Goal: Communication & Community: Answer question/provide support

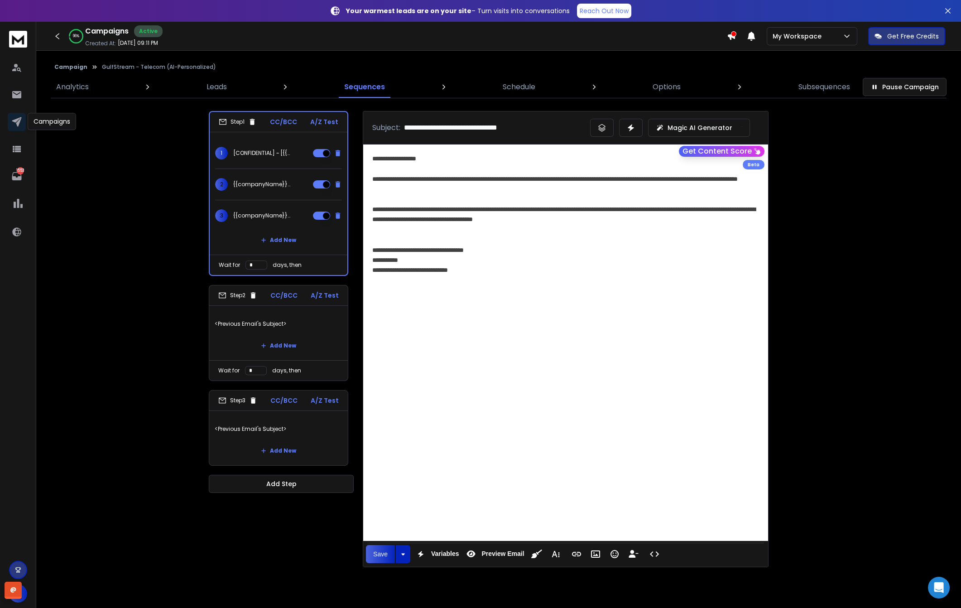
click at [15, 126] on icon at bounding box center [16, 121] width 11 height 11
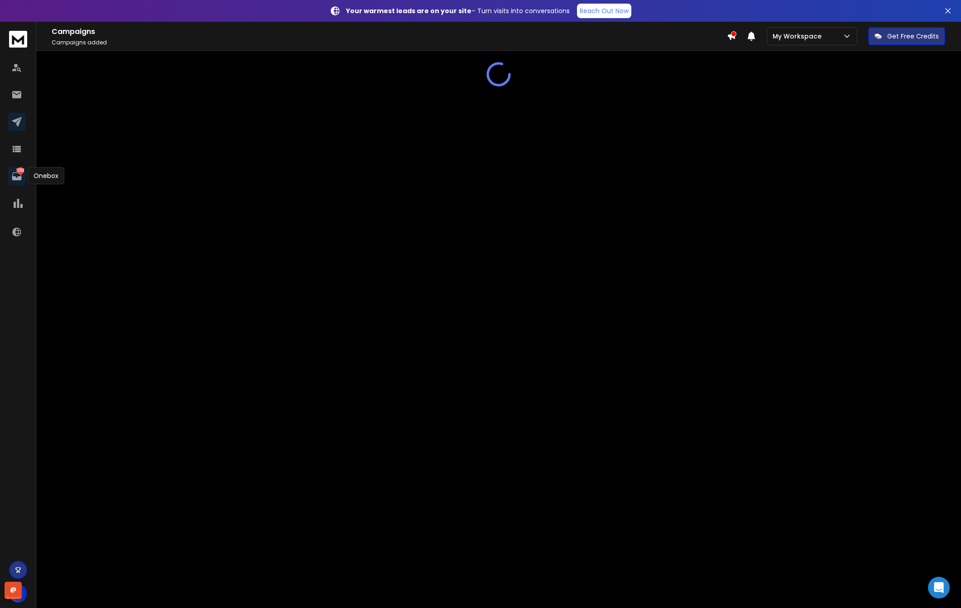
click at [22, 174] on p "1553" at bounding box center [20, 170] width 7 height 7
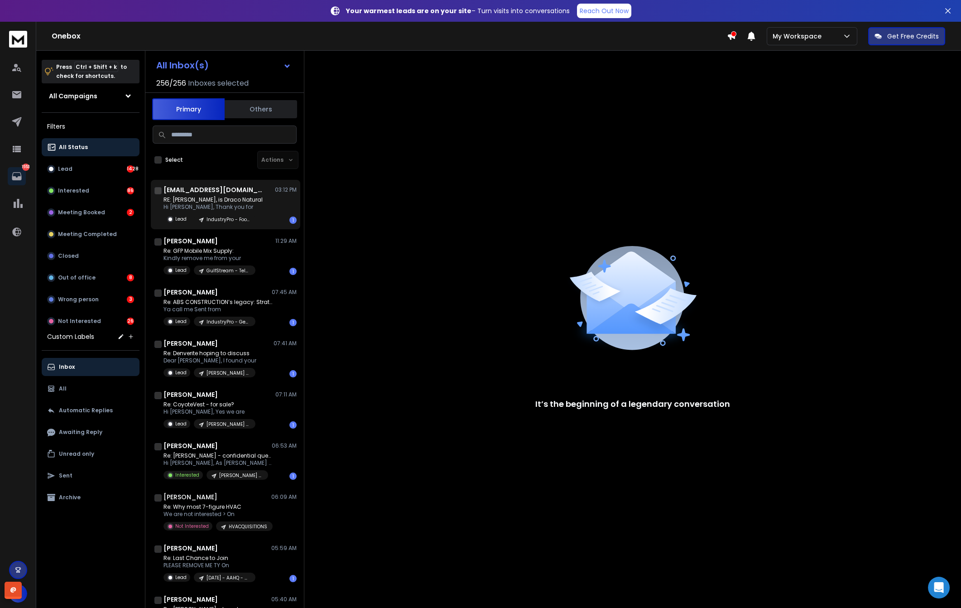
click at [253, 217] on div "IndustryPro - Food Manufacturing" at bounding box center [225, 219] width 62 height 10
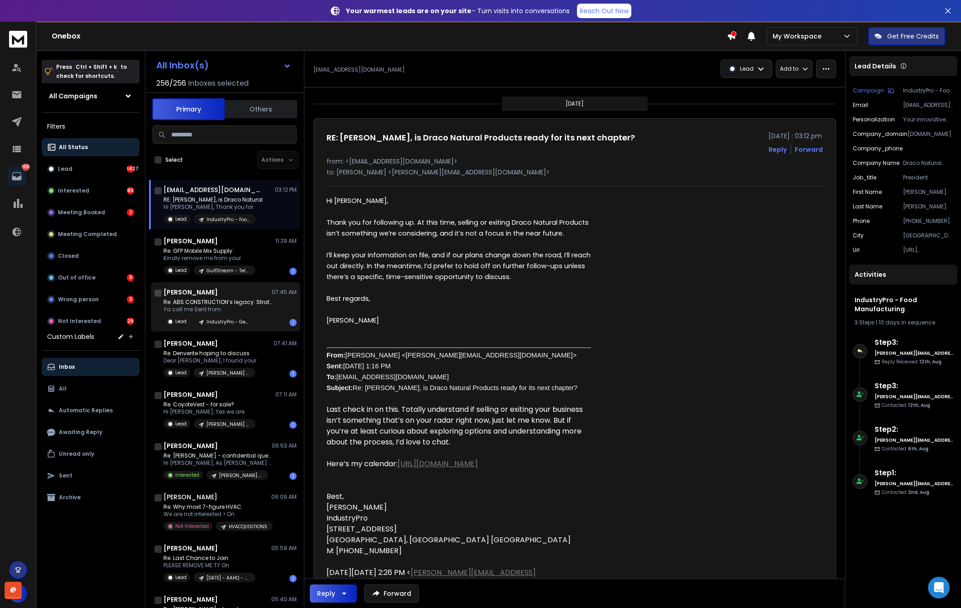
click at [222, 307] on p "Ya call me Sent from" at bounding box center [218, 309] width 109 height 7
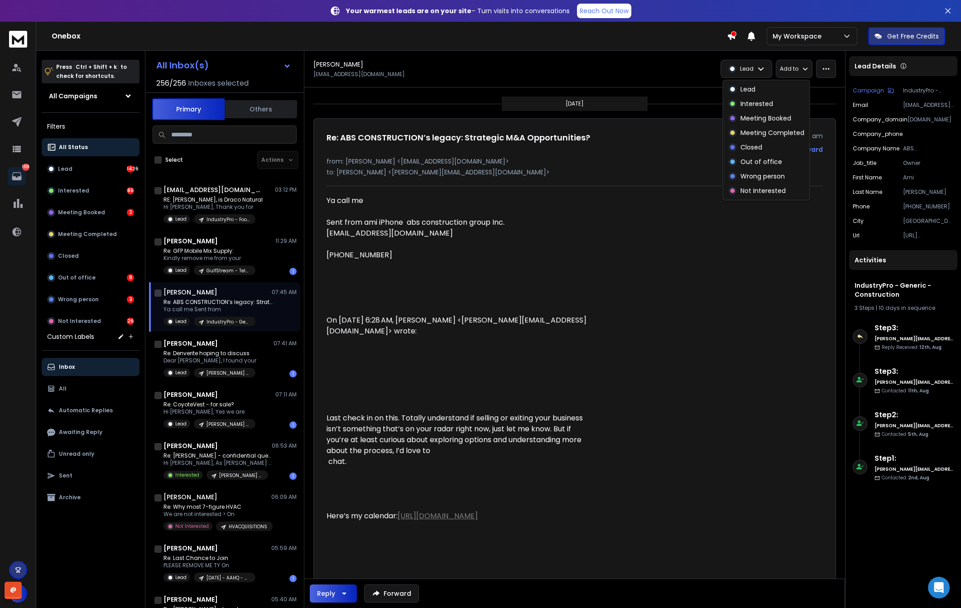
click at [759, 72] on icon at bounding box center [760, 68] width 7 height 7
click at [758, 102] on p "Interested" at bounding box center [756, 103] width 33 height 9
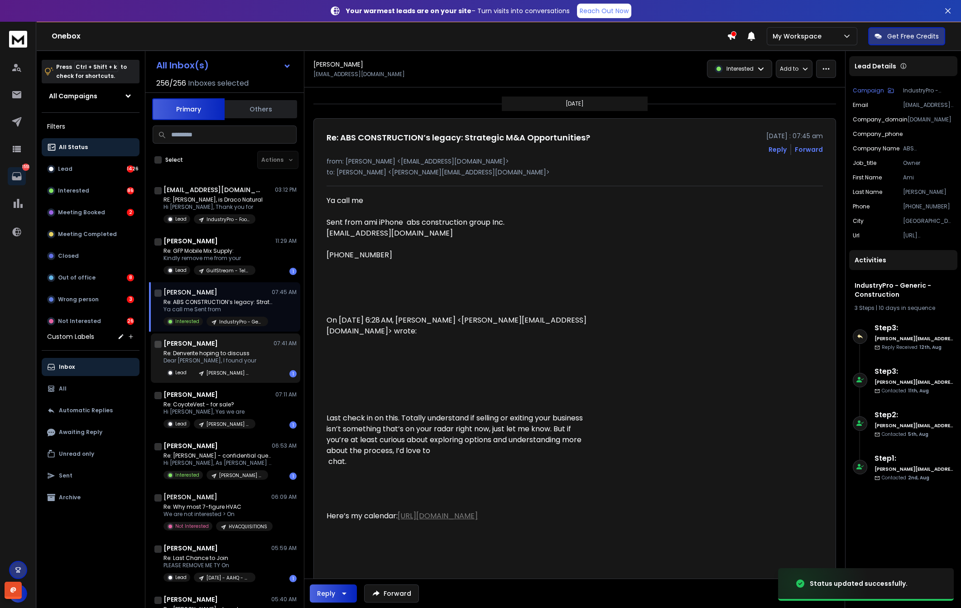
click at [284, 356] on div "Re: Denverite hoping to discuss Dear [PERSON_NAME], I found your Lead [PERSON_N…" at bounding box center [230, 364] width 133 height 28
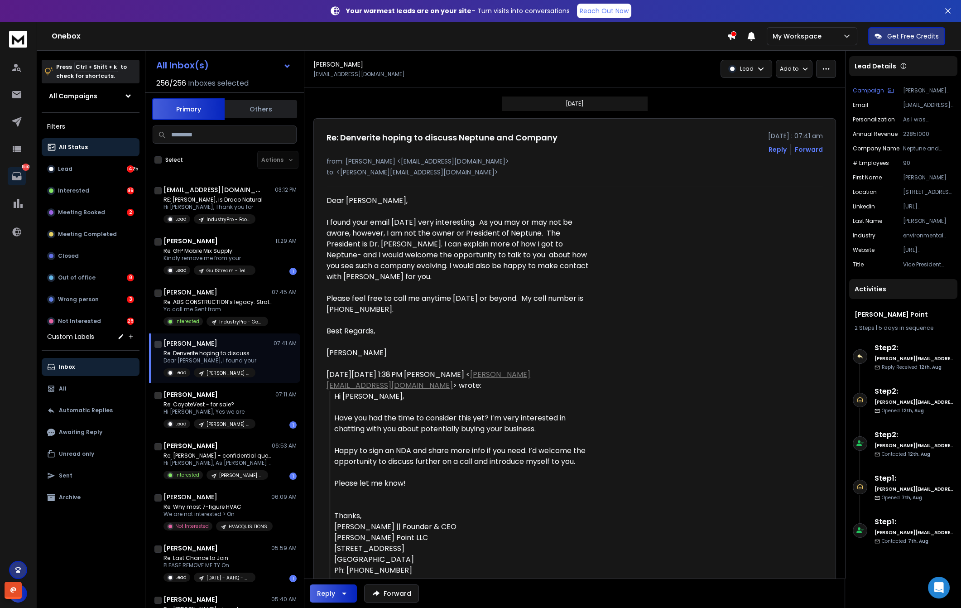
click at [745, 61] on div "Lead" at bounding box center [746, 68] width 51 height 17
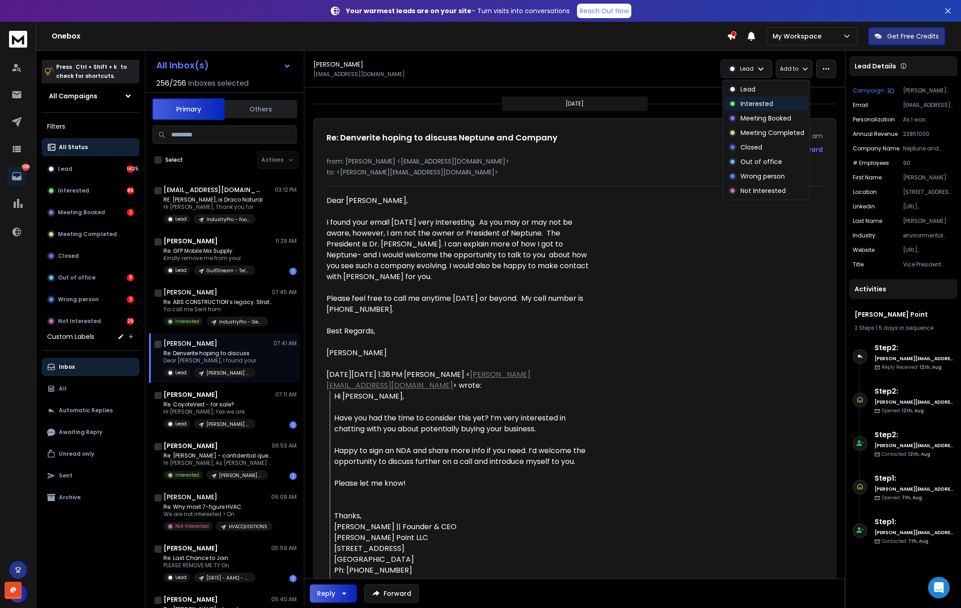
click at [748, 100] on p "Interested" at bounding box center [756, 103] width 33 height 9
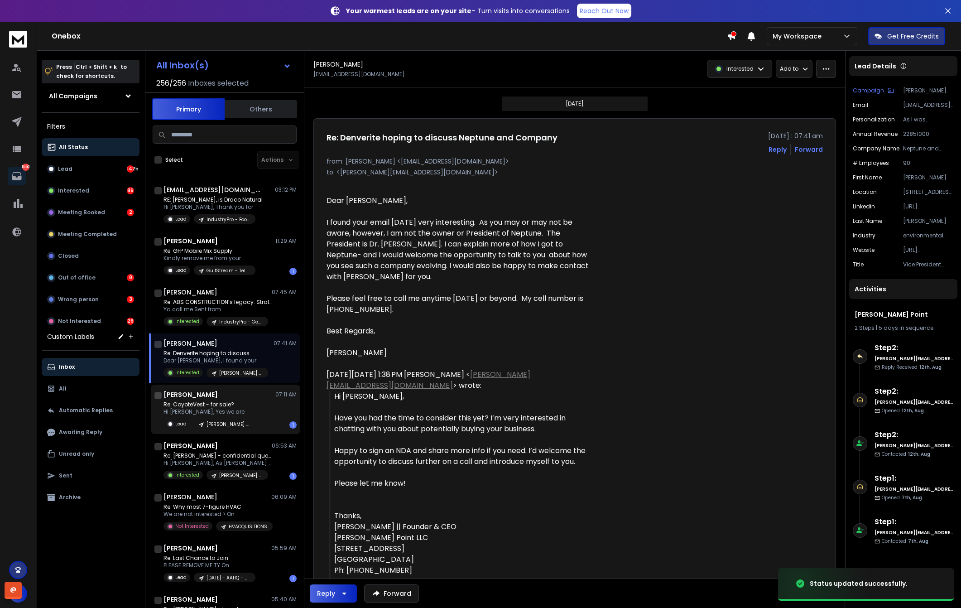
click at [225, 404] on p "Re: CoyoteVest - for sale?" at bounding box center [210, 404] width 92 height 7
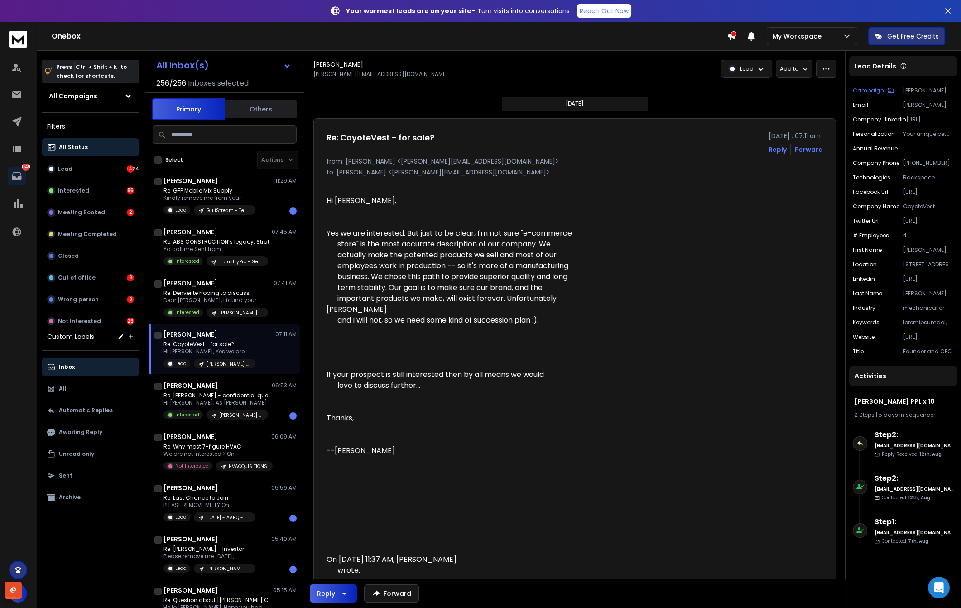
scroll to position [121, 0]
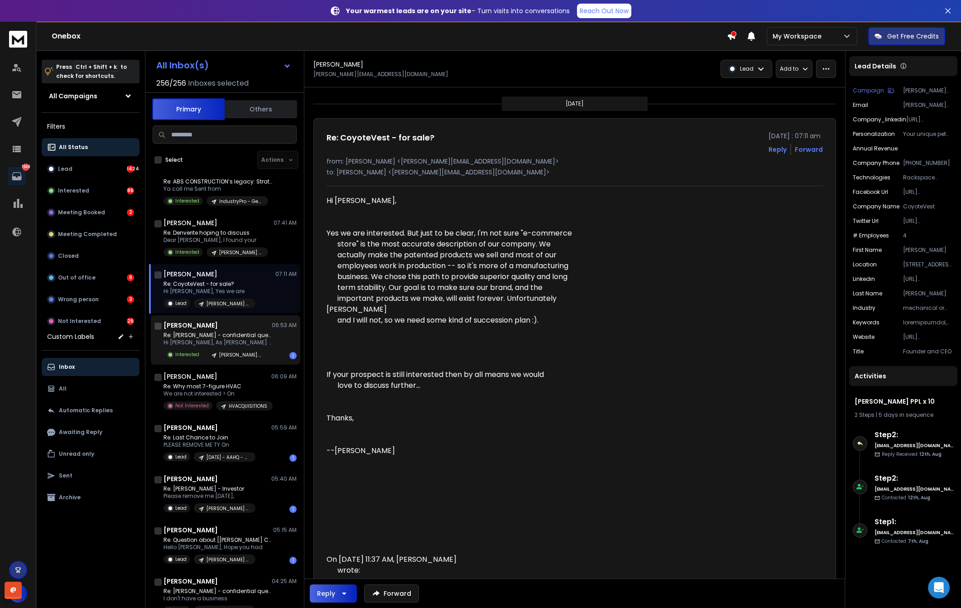
click at [214, 341] on p "Hi [PERSON_NAME], As [PERSON_NAME] mentioned," at bounding box center [218, 342] width 109 height 7
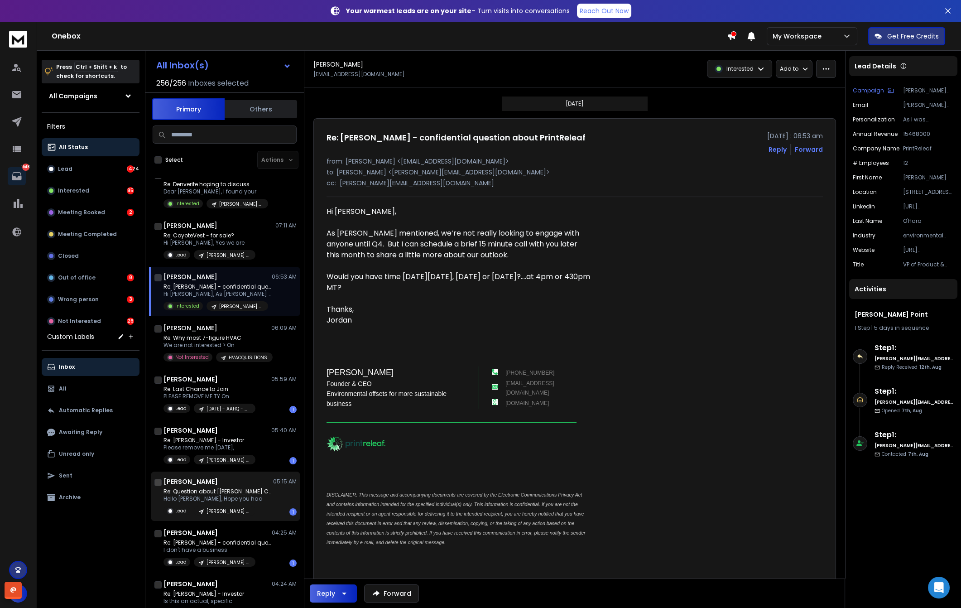
scroll to position [241, 0]
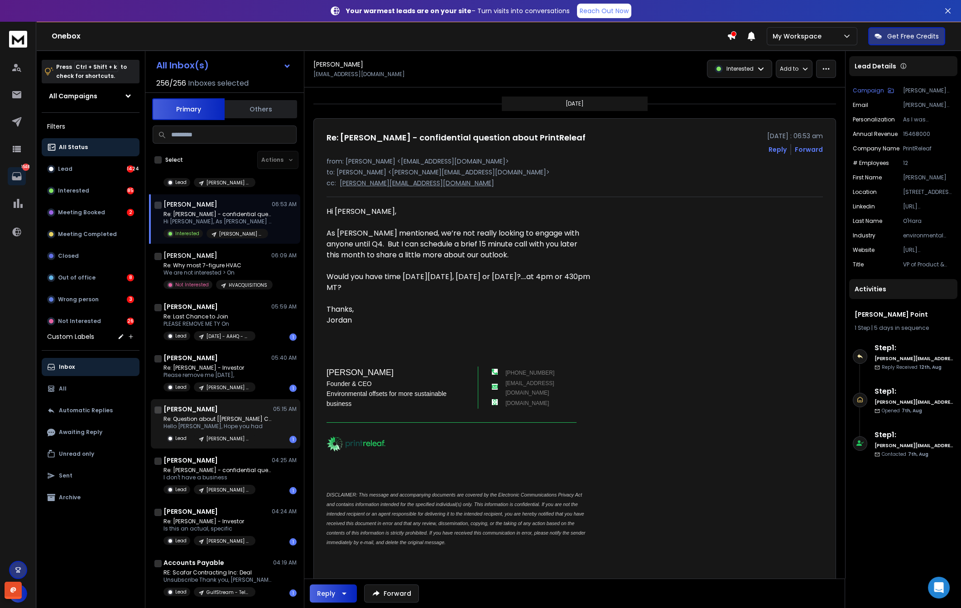
click at [224, 423] on p "Hello [PERSON_NAME], Hope you had" at bounding box center [218, 426] width 109 height 7
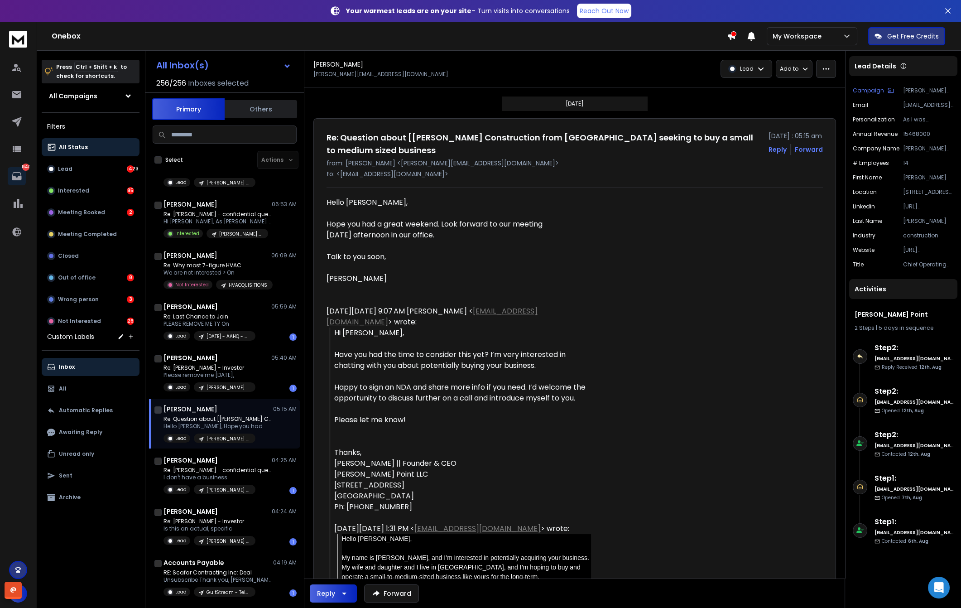
scroll to position [362, 0]
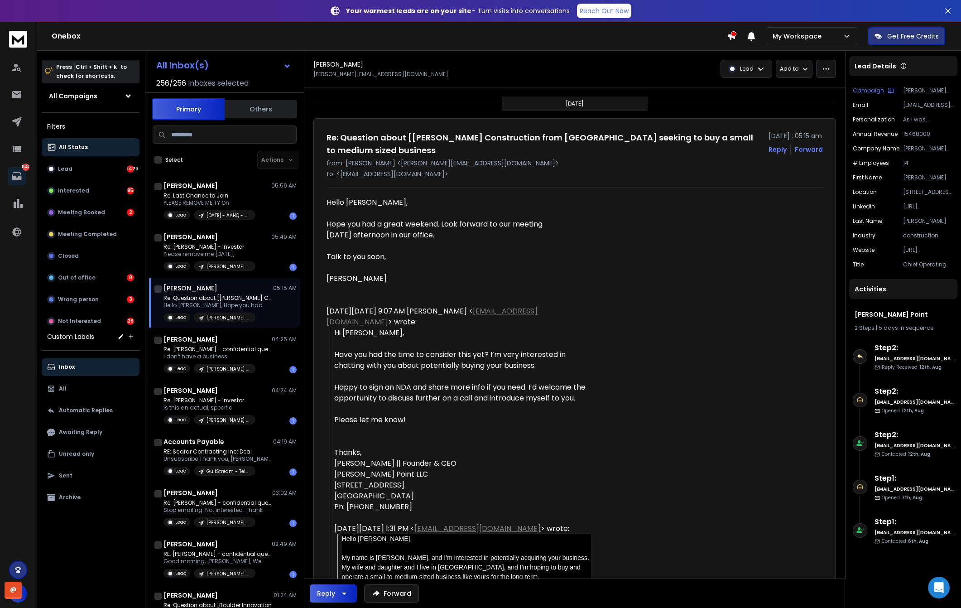
click at [746, 69] on p "Lead" at bounding box center [747, 68] width 14 height 7
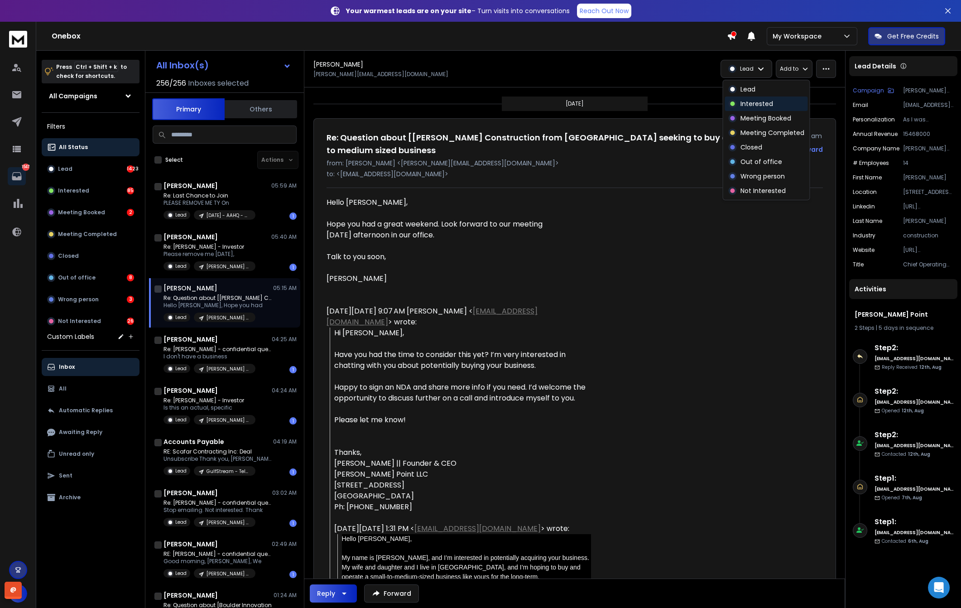
click at [746, 109] on div "Interested" at bounding box center [766, 103] width 83 height 14
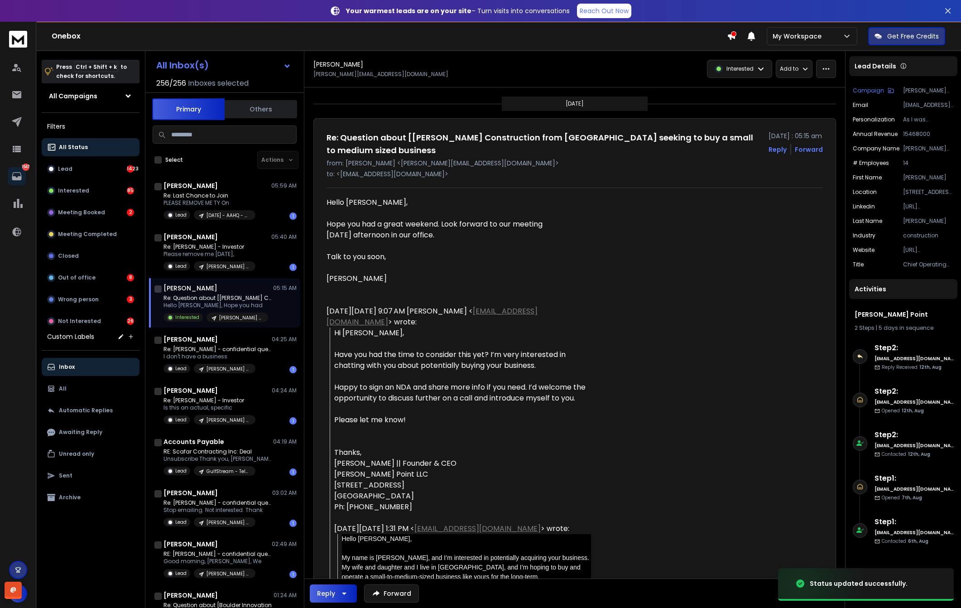
click at [759, 64] on div "Interested" at bounding box center [740, 68] width 64 height 17
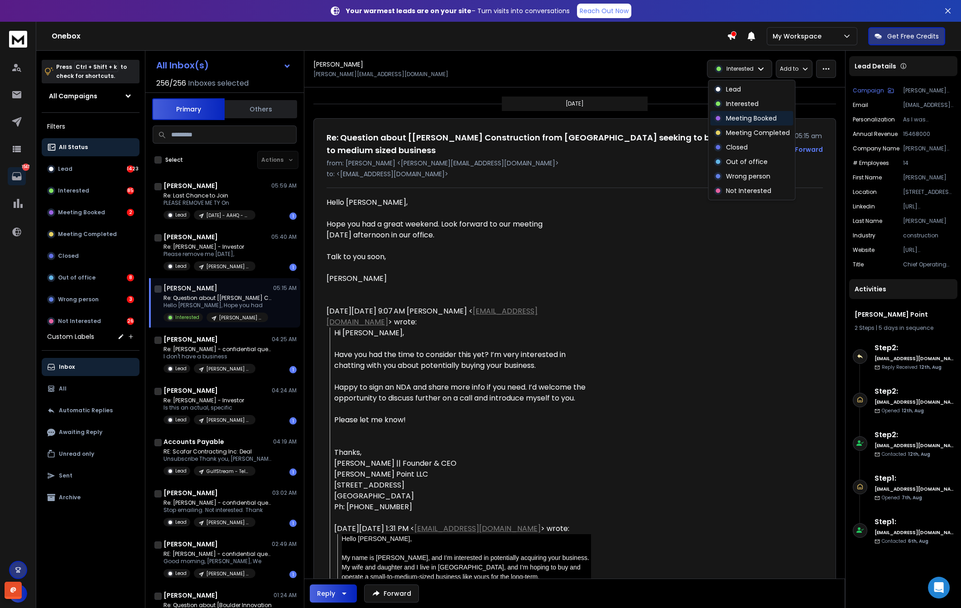
click at [731, 115] on p "Meeting Booked" at bounding box center [751, 118] width 51 height 9
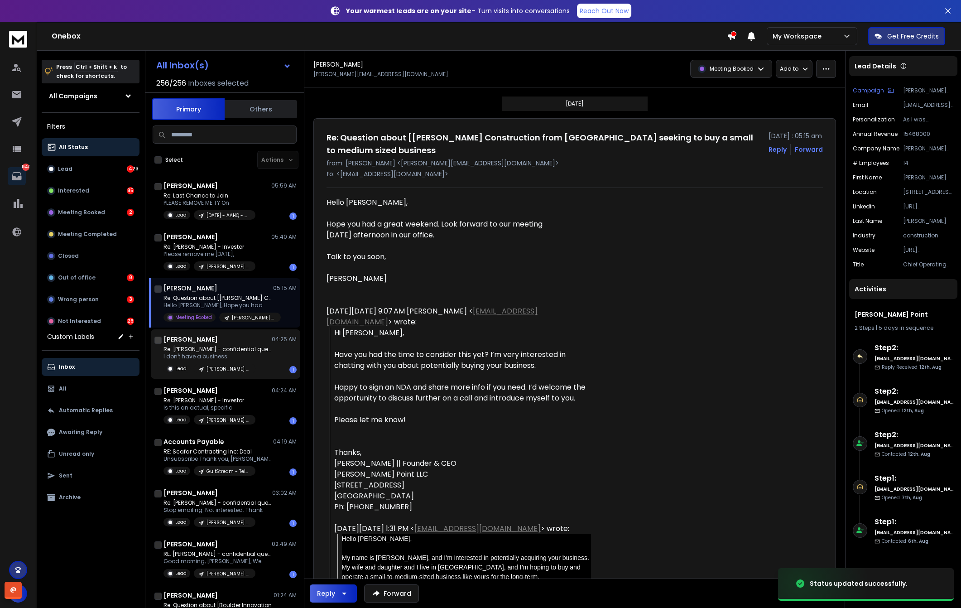
click at [246, 370] on div "Lead [PERSON_NAME] Point" at bounding box center [218, 369] width 109 height 10
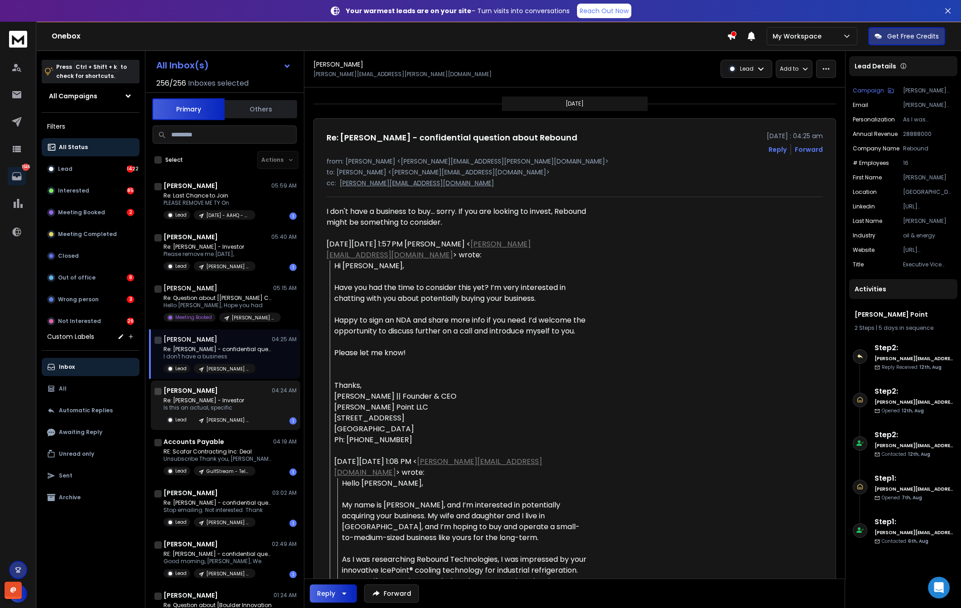
click at [221, 395] on div "[PERSON_NAME] 04:24 AM Re: [PERSON_NAME] - Investor Is this an actual, specific…" at bounding box center [230, 405] width 133 height 39
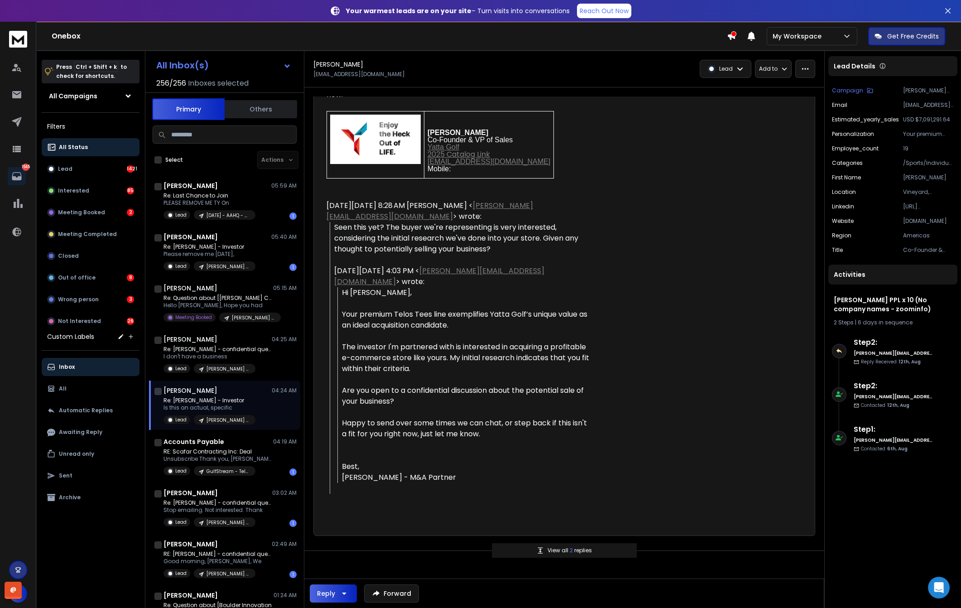
scroll to position [0, 0]
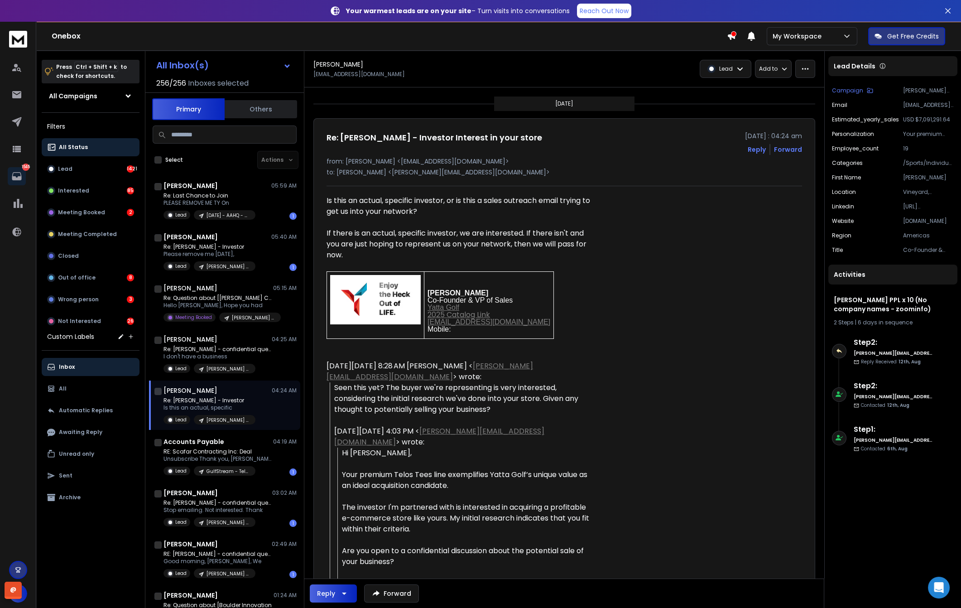
click at [339, 591] on icon "button" at bounding box center [344, 593] width 11 height 11
click at [339, 554] on p "Reply" at bounding box center [332, 552] width 17 height 9
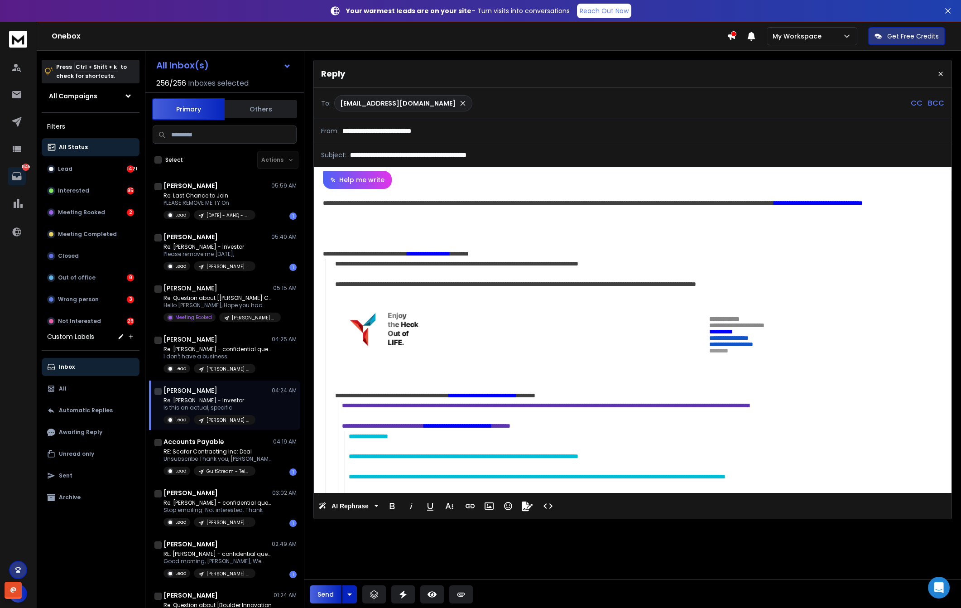
click at [325, 592] on button "Send" at bounding box center [326, 594] width 32 height 18
click at [321, 594] on div "Send" at bounding box center [339, 594] width 59 height 18
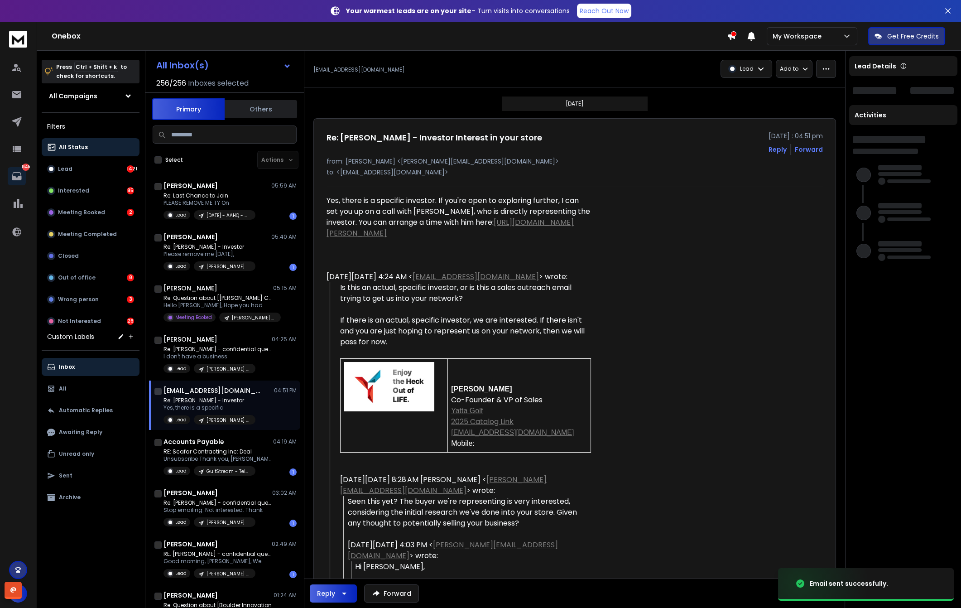
click at [745, 63] on div "Lead" at bounding box center [746, 68] width 51 height 17
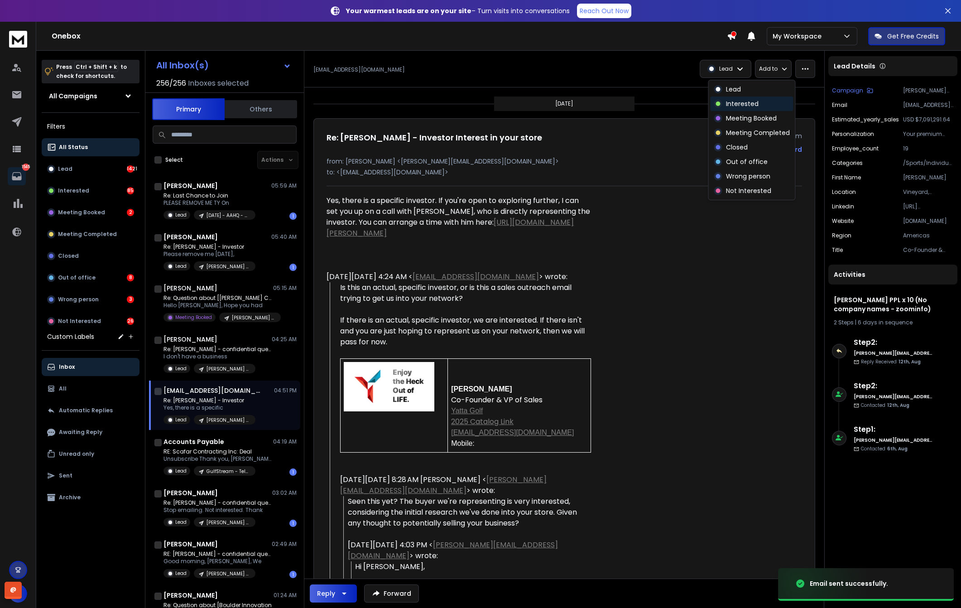
click at [748, 106] on p "Interested" at bounding box center [742, 103] width 33 height 9
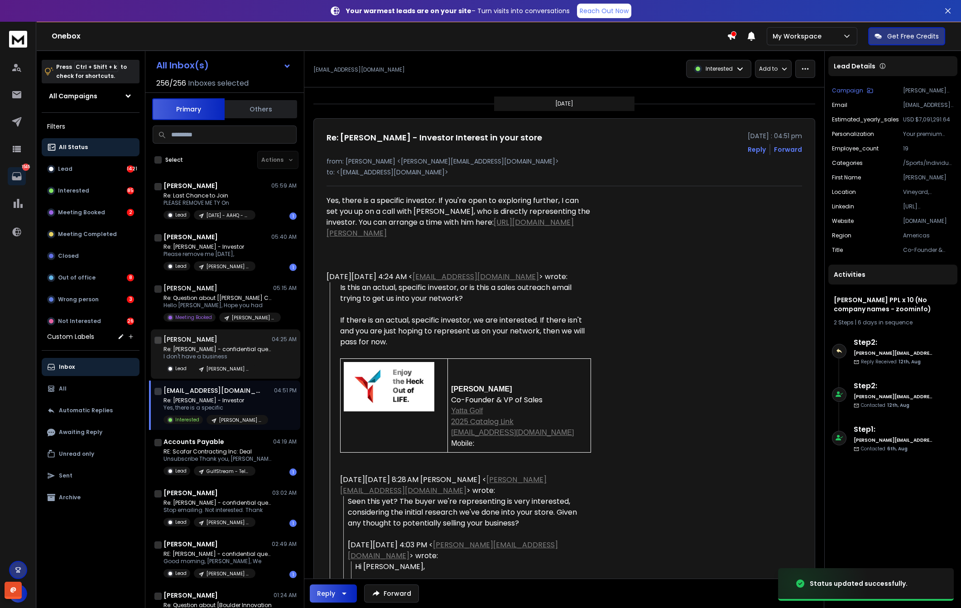
scroll to position [483, 0]
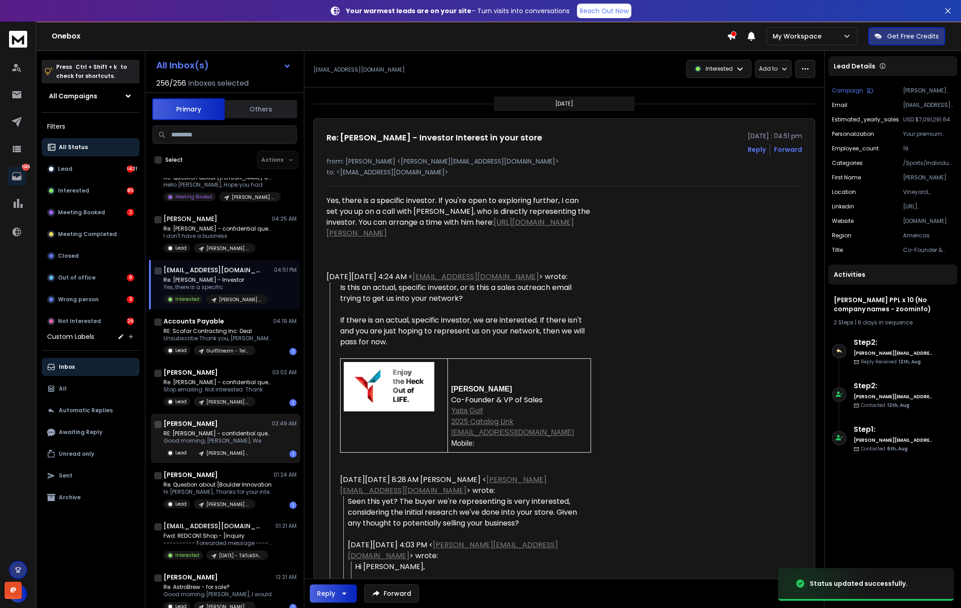
click at [233, 426] on div "[PERSON_NAME] 02:49 AM" at bounding box center [230, 423] width 133 height 9
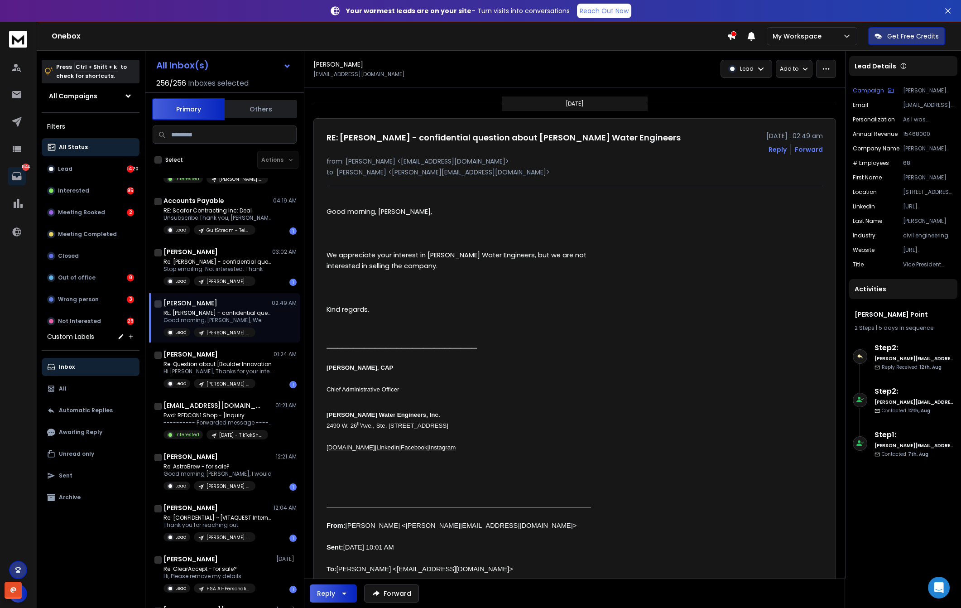
scroll to position [604, 0]
click at [237, 366] on p "Re: Question about [Boulder Innovation" at bounding box center [218, 363] width 109 height 7
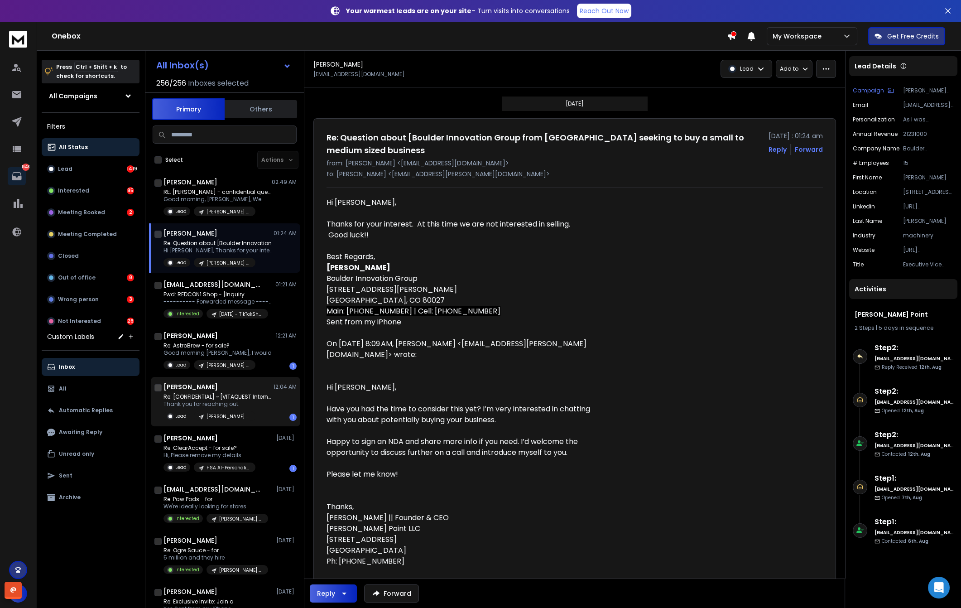
scroll to position [725, 0]
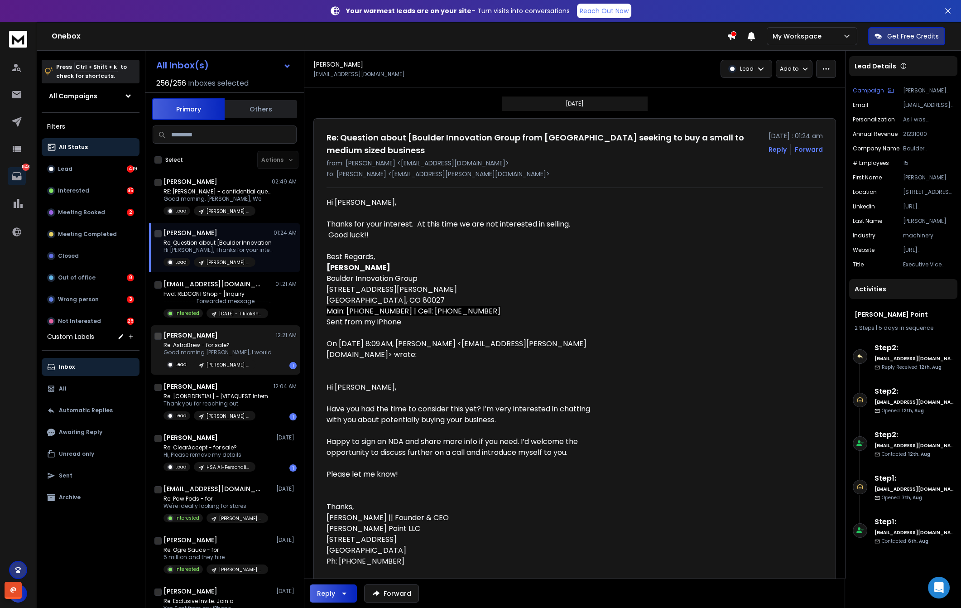
click at [234, 357] on div "Re: AstroBrew - for sale? Good morning [PERSON_NAME], I would Lead [PERSON_NAME…" at bounding box center [218, 356] width 108 height 28
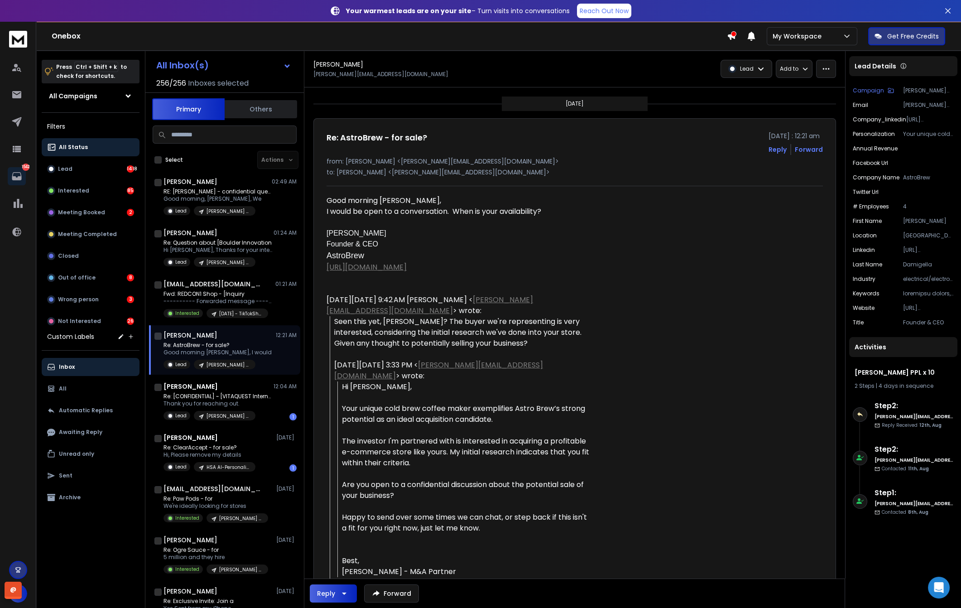
click at [333, 586] on button "Reply" at bounding box center [333, 593] width 47 height 18
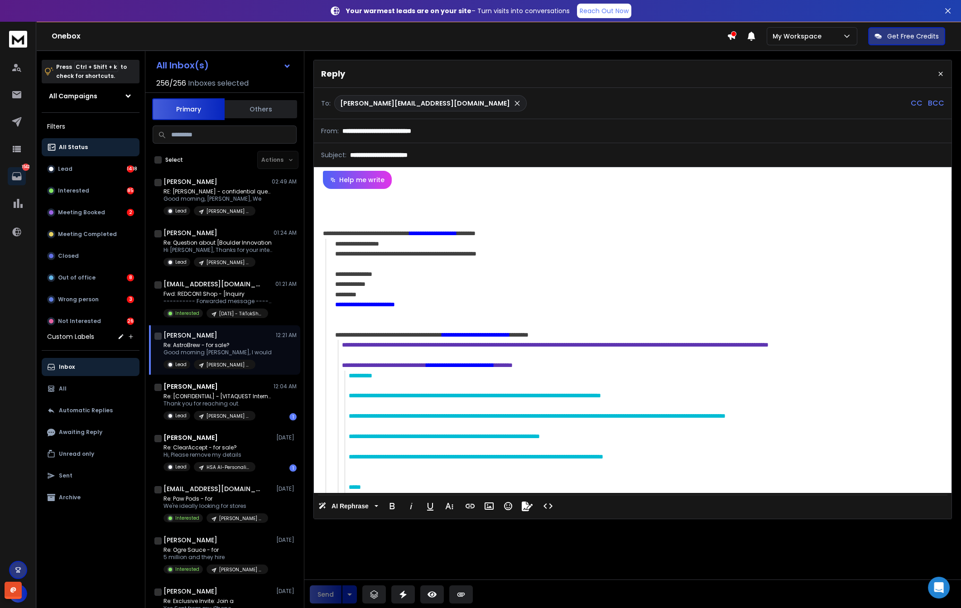
click at [398, 201] on div at bounding box center [633, 203] width 620 height 10
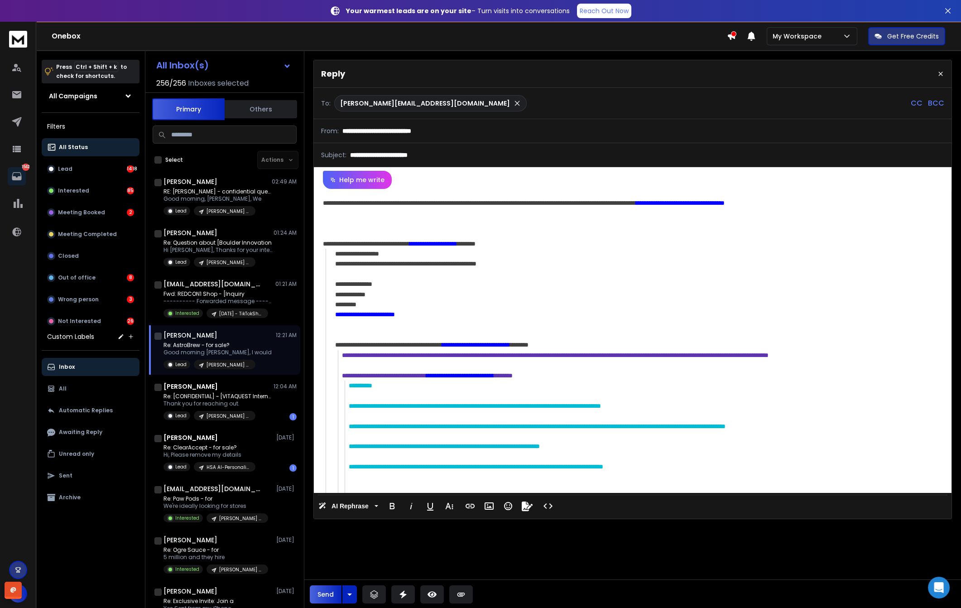
click at [323, 595] on button "Send" at bounding box center [326, 594] width 32 height 18
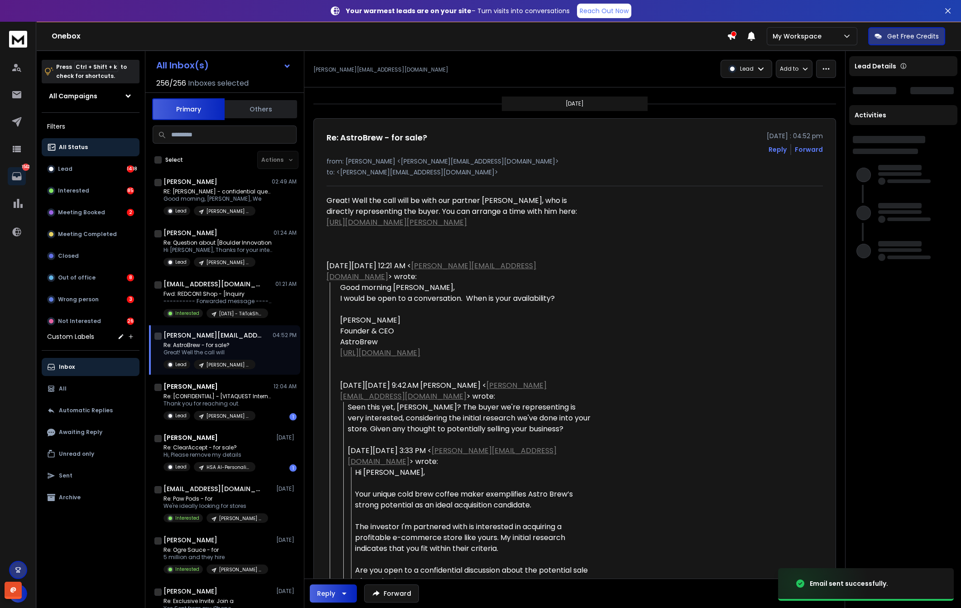
click at [751, 74] on div "Lead" at bounding box center [746, 68] width 51 height 17
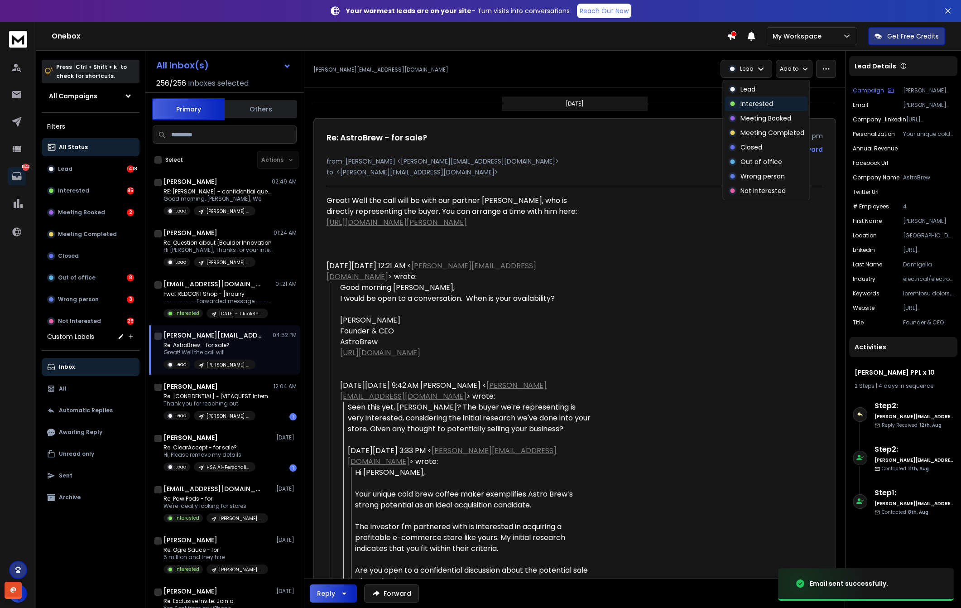
click at [747, 104] on p "Interested" at bounding box center [756, 103] width 33 height 9
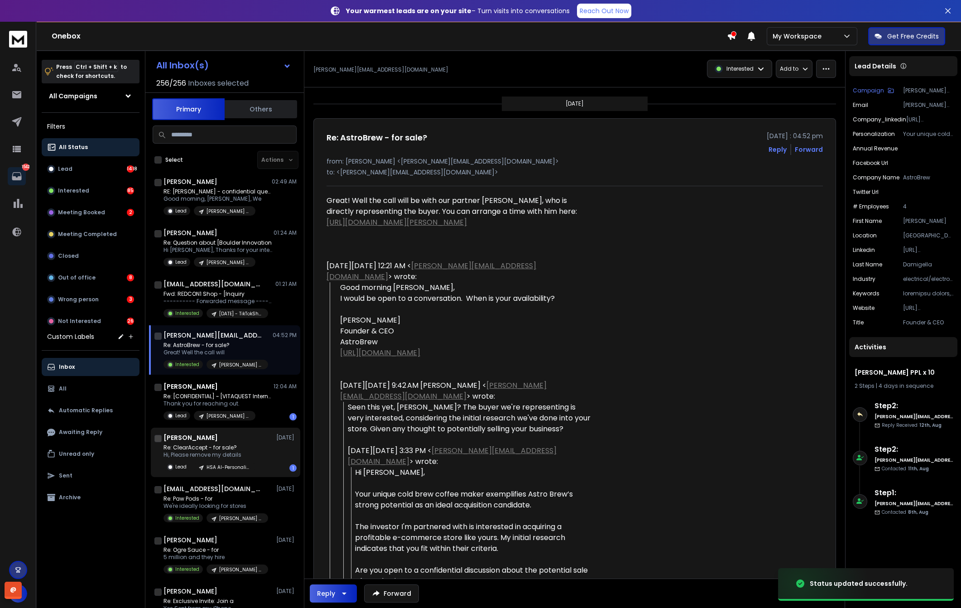
click at [197, 460] on div "Re: ClearAccept - for sale? Hi, Please remove my details Lead HSA AI-Personaliz…" at bounding box center [210, 458] width 92 height 28
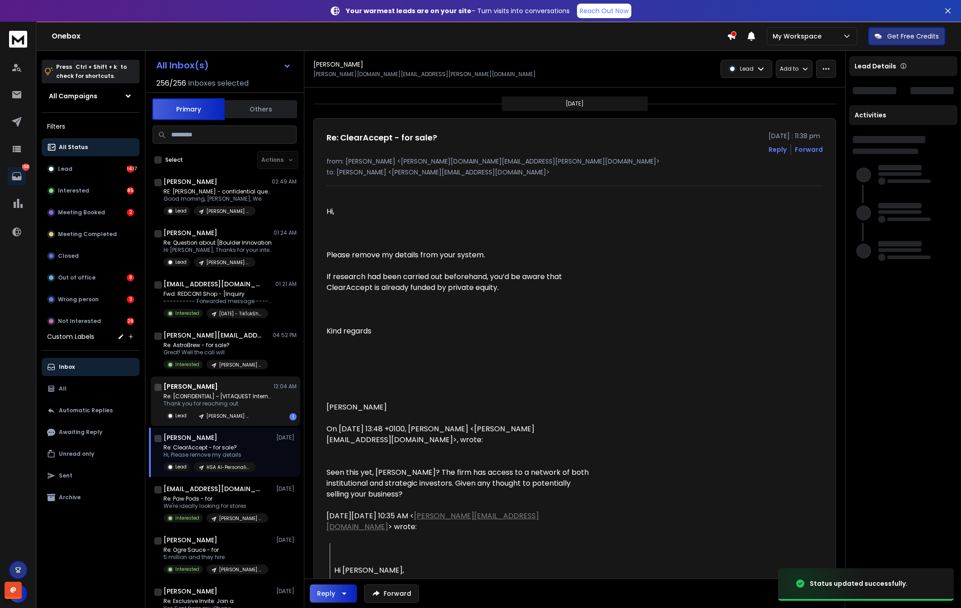
click at [210, 408] on div "Re: [CONFIDENTIAL] ~ [VITAQUEST International,] Thank you for reaching out. Lea…" at bounding box center [218, 407] width 109 height 28
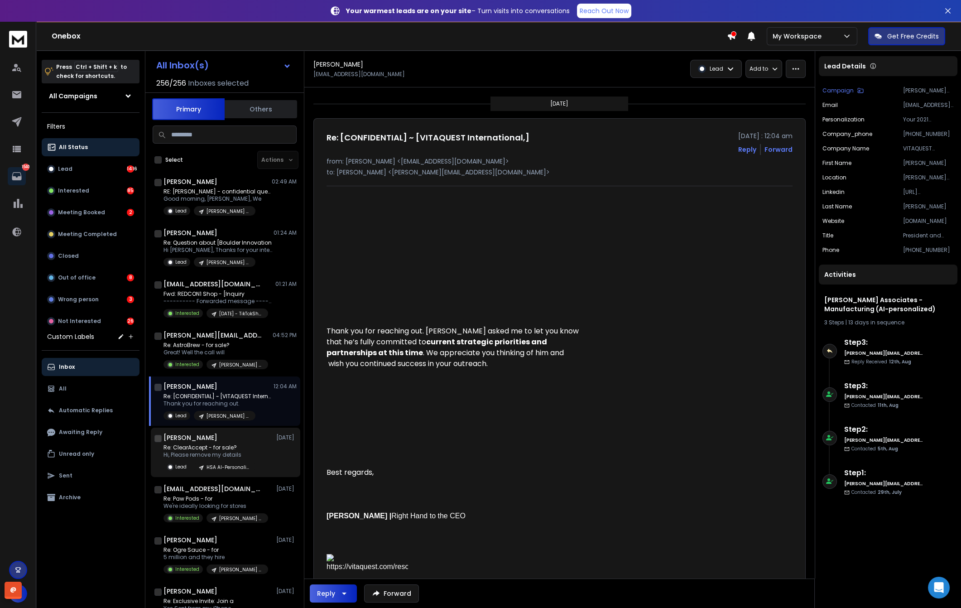
click at [217, 448] on p "Re: ClearAccept - for sale?" at bounding box center [210, 447] width 92 height 7
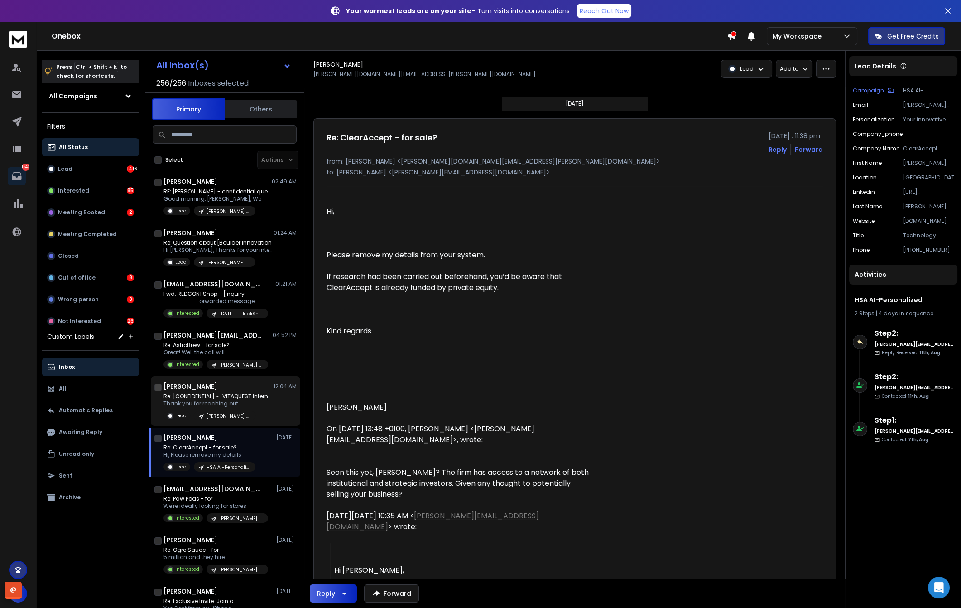
click at [224, 396] on p "Re: [CONFIDENTIAL] ~ [VITAQUEST International,]" at bounding box center [218, 396] width 109 height 7
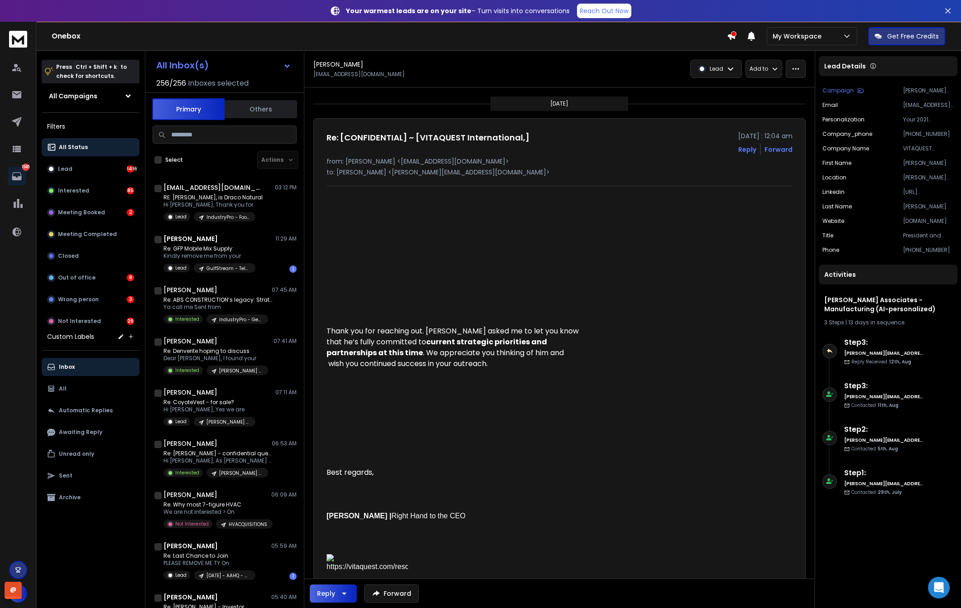
scroll to position [0, 0]
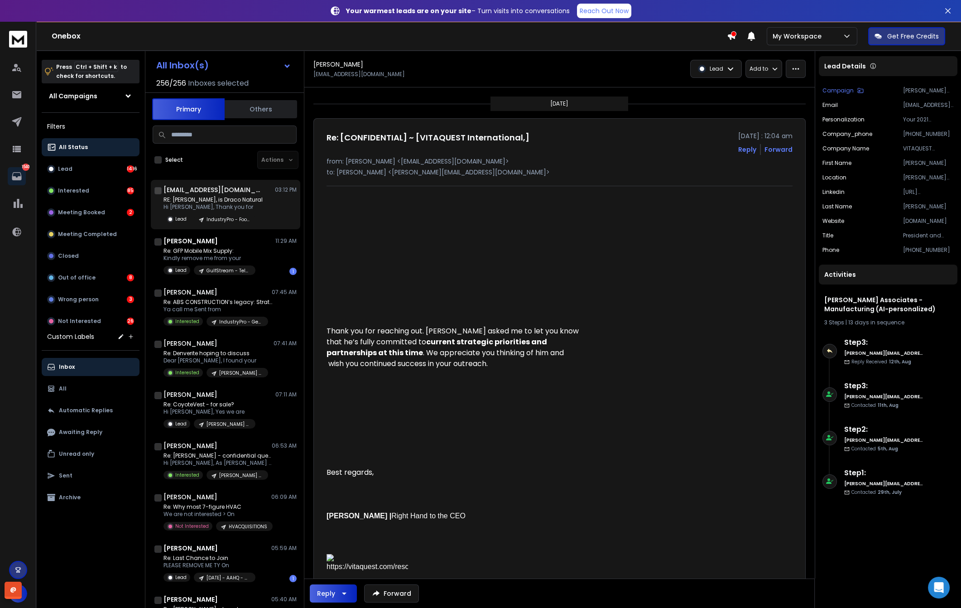
click at [193, 195] on div "[EMAIL_ADDRESS][DOMAIN_NAME] 03:12 PM RE: [PERSON_NAME], is Draco Natural Hi [P…" at bounding box center [230, 204] width 133 height 39
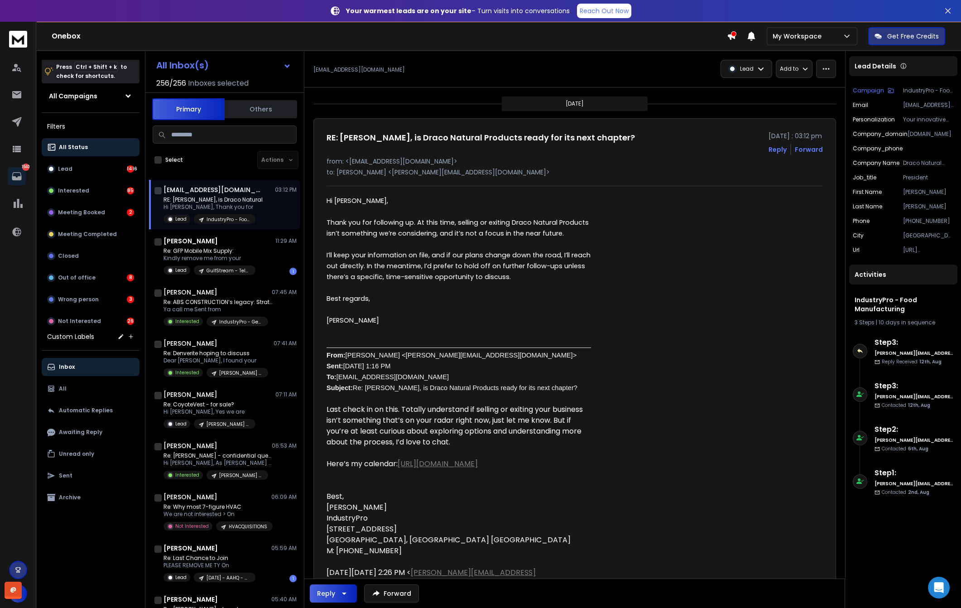
click at [423, 246] on p at bounding box center [459, 244] width 265 height 11
